Goal: Information Seeking & Learning: Check status

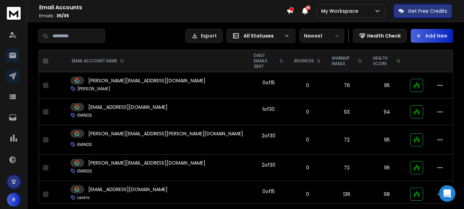
click at [12, 76] on icon at bounding box center [12, 75] width 7 height 7
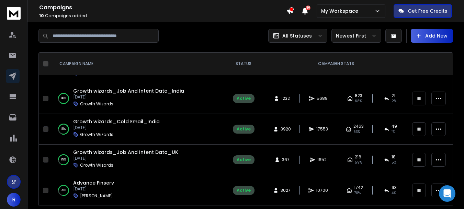
scroll to position [137, 0]
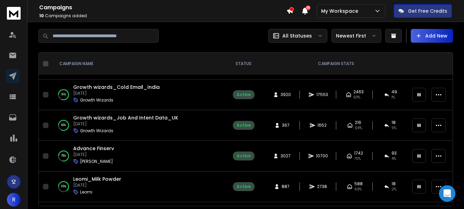
click at [103, 152] on p "[DATE]" at bounding box center [93, 154] width 41 height 5
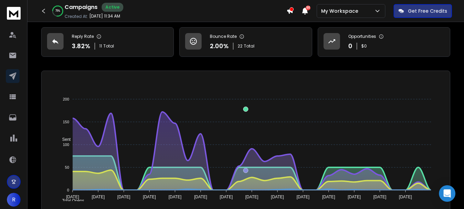
scroll to position [137, 0]
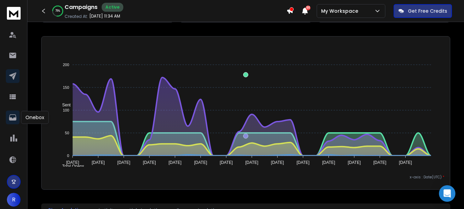
click at [12, 117] on icon at bounding box center [13, 117] width 8 height 8
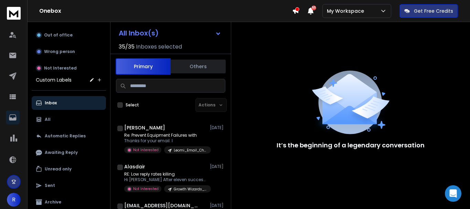
scroll to position [170, 0]
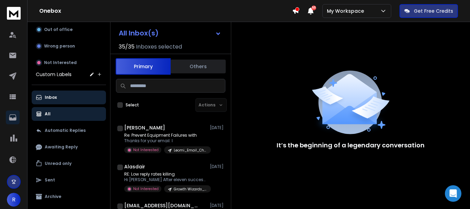
click at [58, 107] on button "All" at bounding box center [69, 114] width 74 height 14
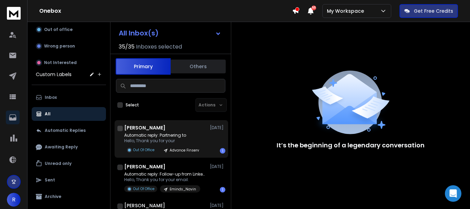
click at [187, 142] on p "Hello, Thank you for your" at bounding box center [163, 140] width 79 height 5
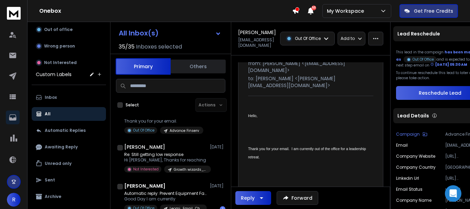
scroll to position [5, 0]
